Goal: Task Accomplishment & Management: Manage account settings

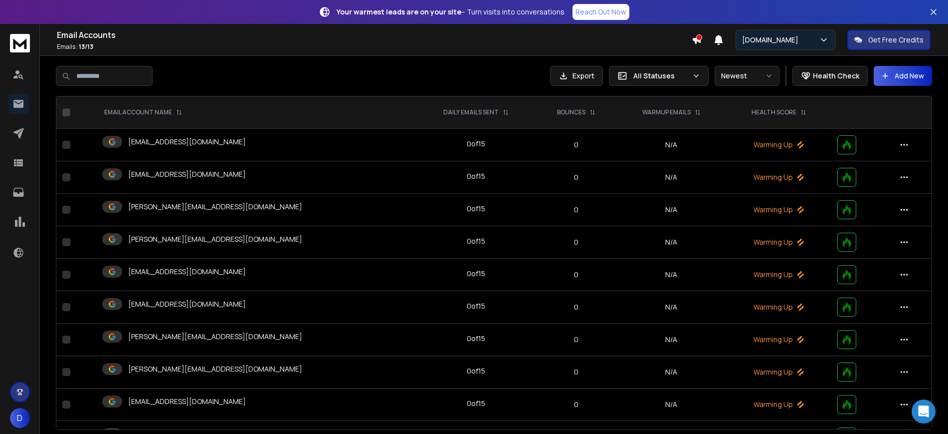
click at [828, 46] on button "[DOMAIN_NAME]" at bounding box center [786, 40] width 100 height 20
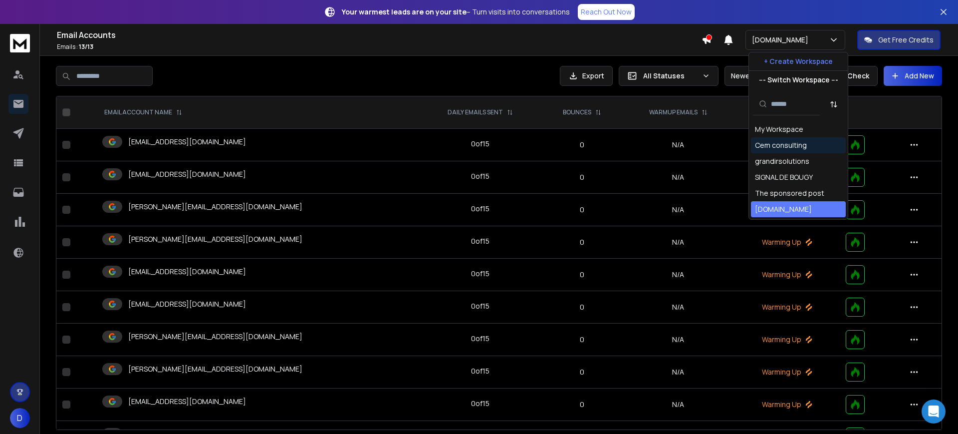
click at [817, 142] on div "Cem consulting" at bounding box center [798, 145] width 95 height 16
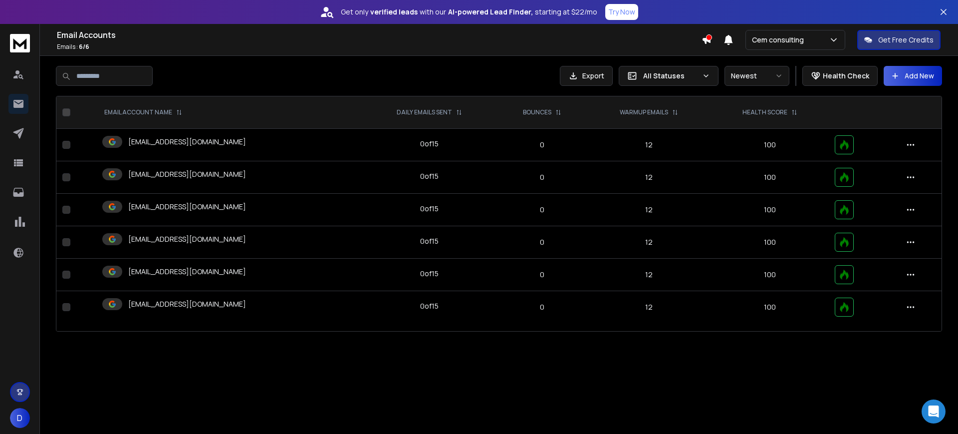
click at [644, 144] on td "12" at bounding box center [649, 145] width 124 height 32
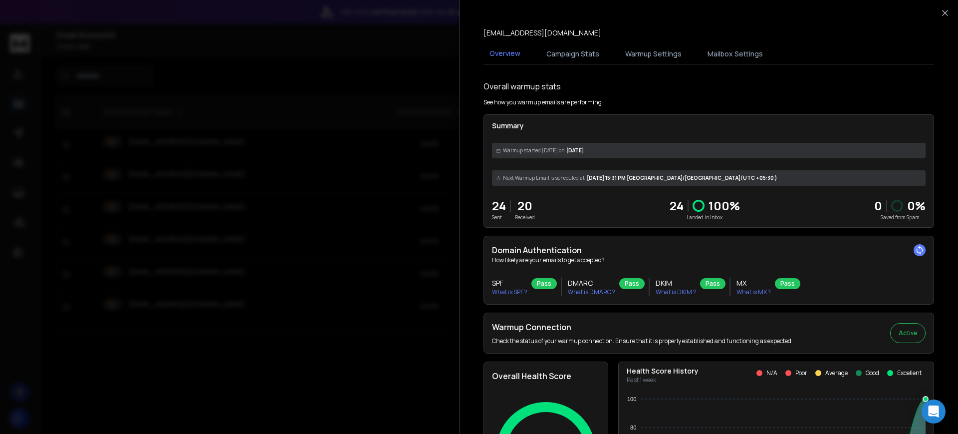
click at [335, 369] on div at bounding box center [479, 217] width 958 height 434
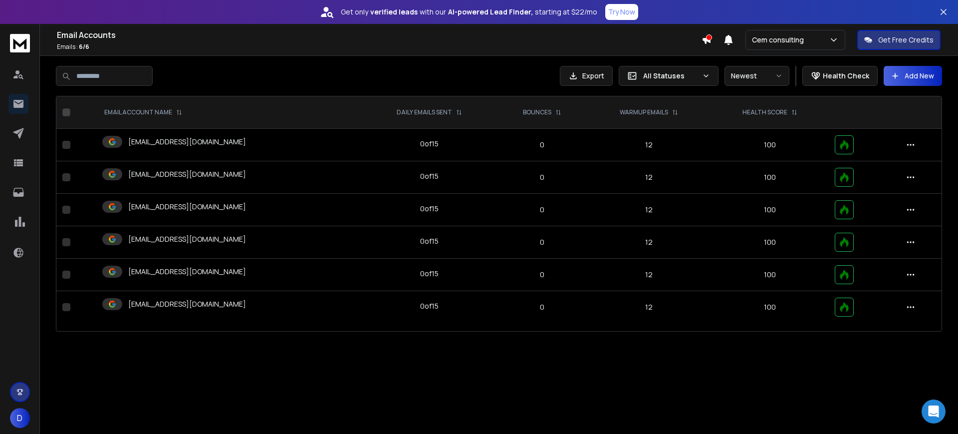
click at [640, 181] on td "12" at bounding box center [649, 177] width 124 height 32
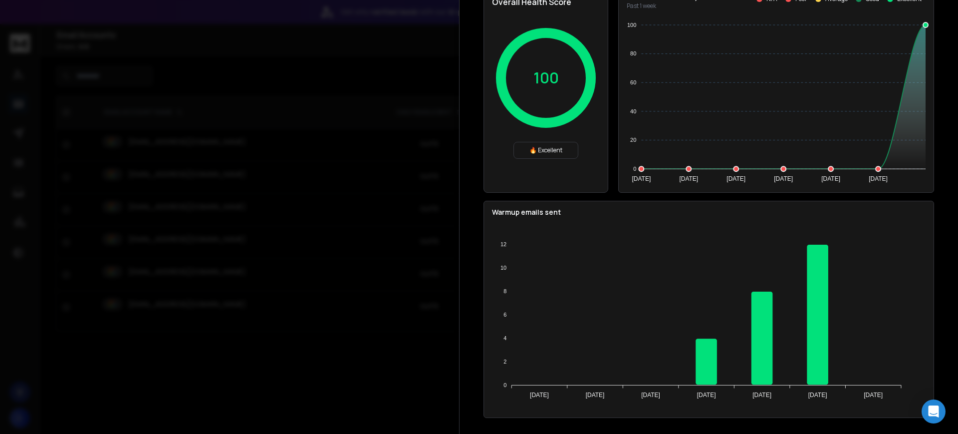
scroll to position [374, 0]
click at [396, 315] on div at bounding box center [479, 217] width 958 height 434
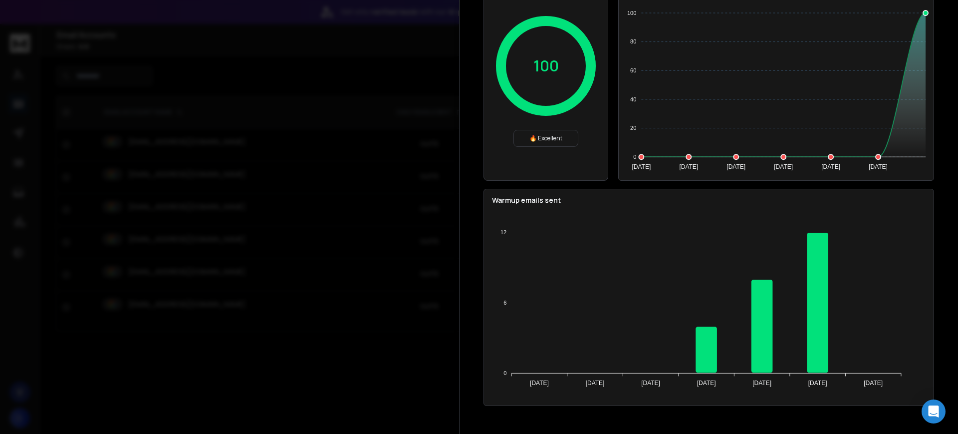
scroll to position [358, 0]
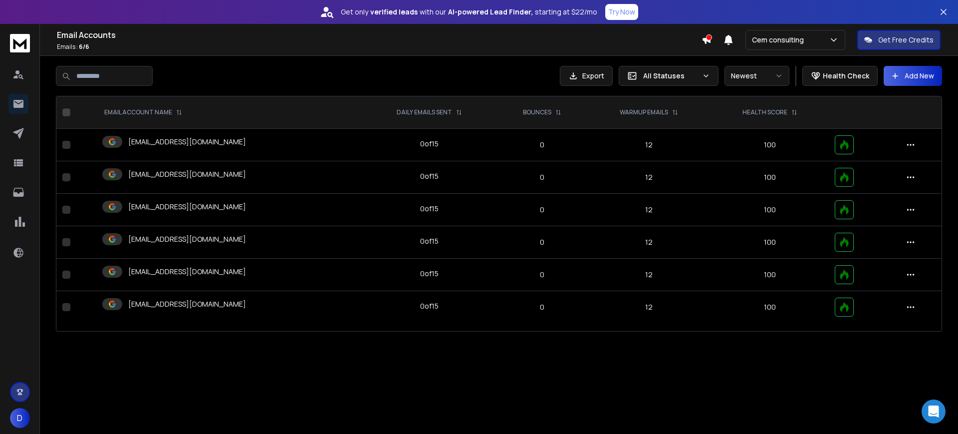
click at [645, 249] on td "12" at bounding box center [649, 242] width 124 height 32
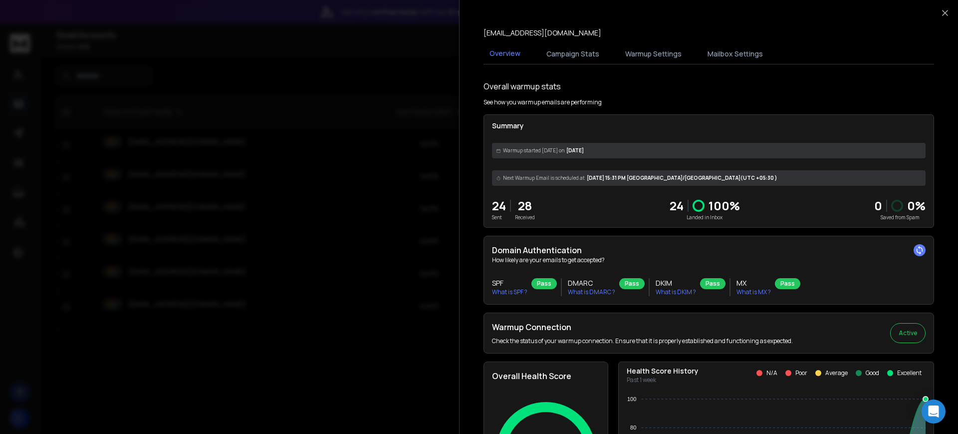
scroll to position [386, 0]
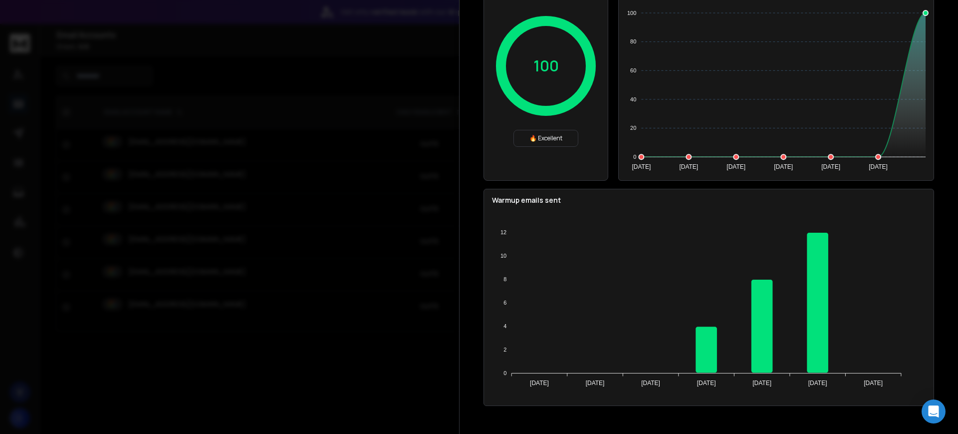
click at [247, 273] on div at bounding box center [479, 217] width 958 height 434
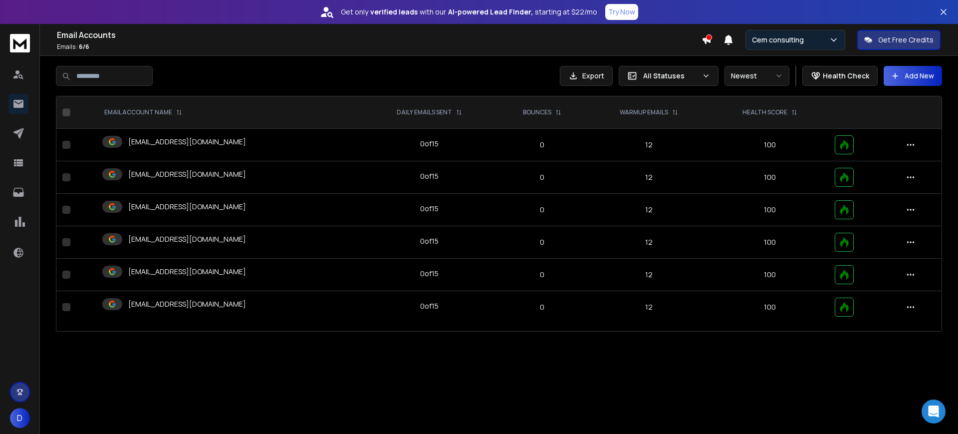
click at [783, 43] on p "Cem consulting" at bounding box center [780, 40] width 56 height 10
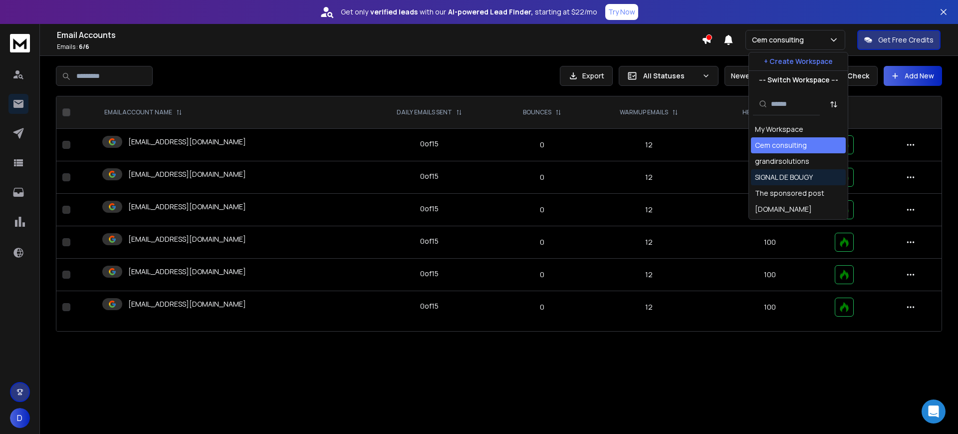
click at [772, 175] on div "SIGNAL DE BOUGY" at bounding box center [784, 177] width 58 height 10
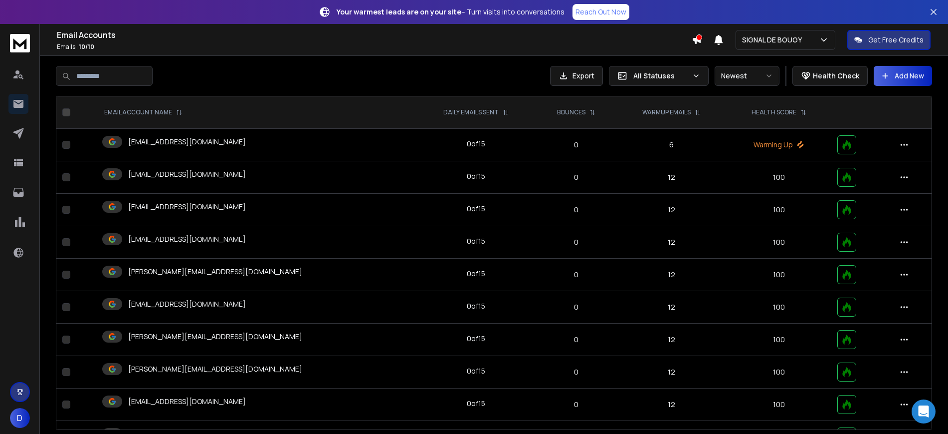
click at [757, 170] on td "100" at bounding box center [779, 177] width 105 height 32
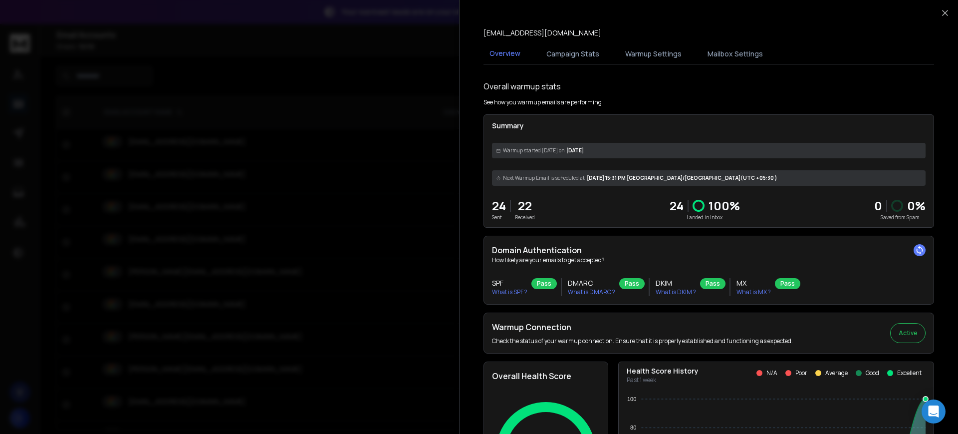
click at [325, 197] on div at bounding box center [479, 217] width 958 height 434
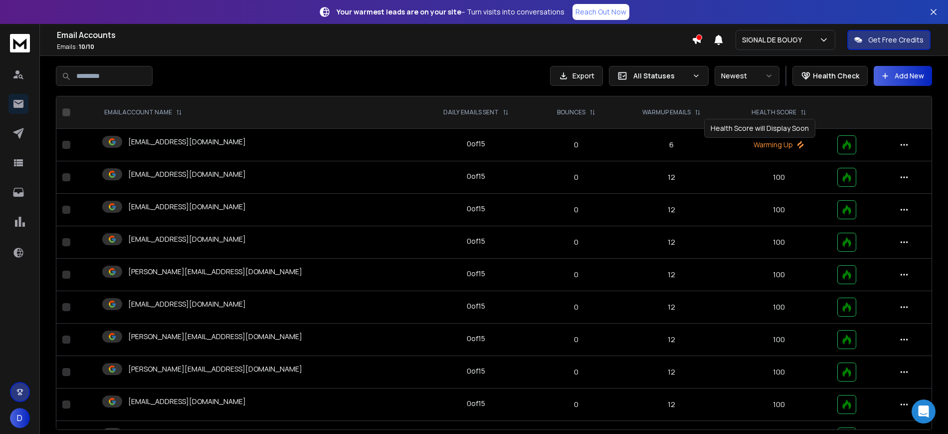
click at [766, 145] on p "Warming Up" at bounding box center [779, 145] width 93 height 10
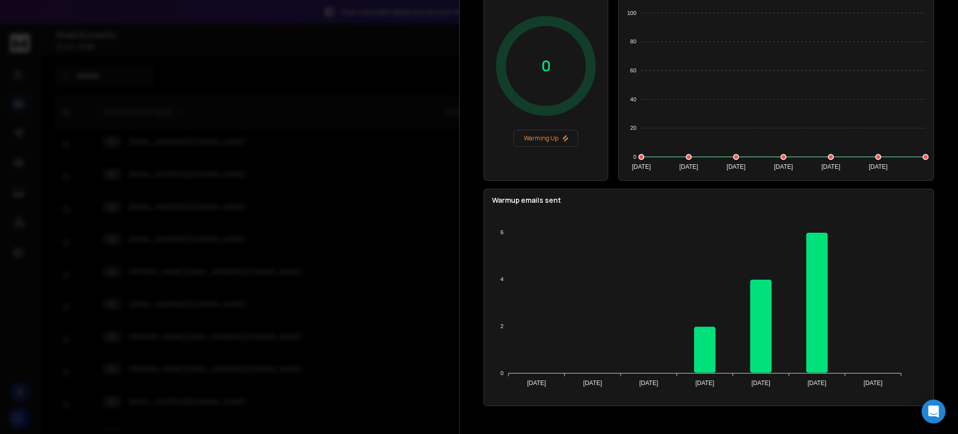
click at [222, 283] on div at bounding box center [479, 217] width 958 height 434
